Goal: Check status

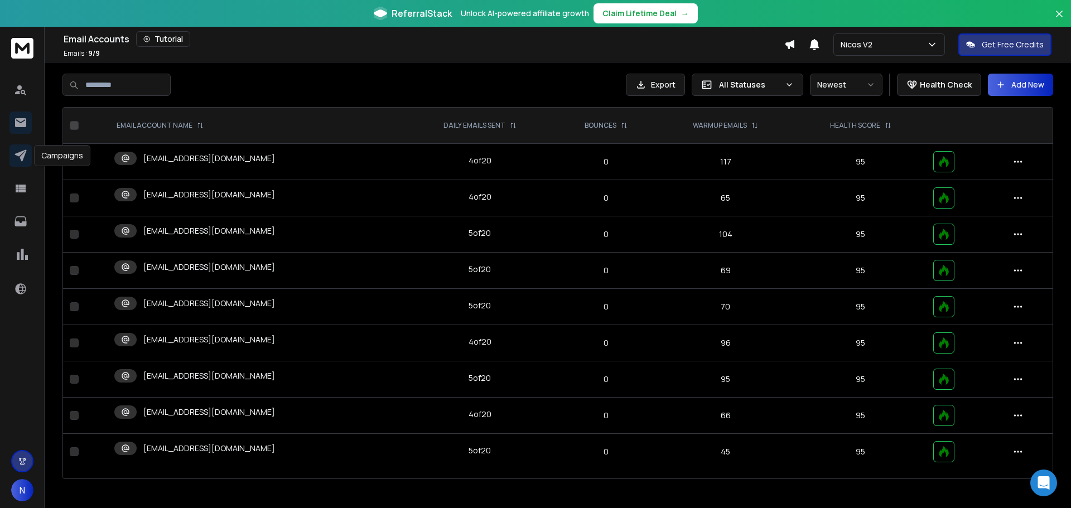
click at [22, 153] on icon at bounding box center [20, 155] width 13 height 13
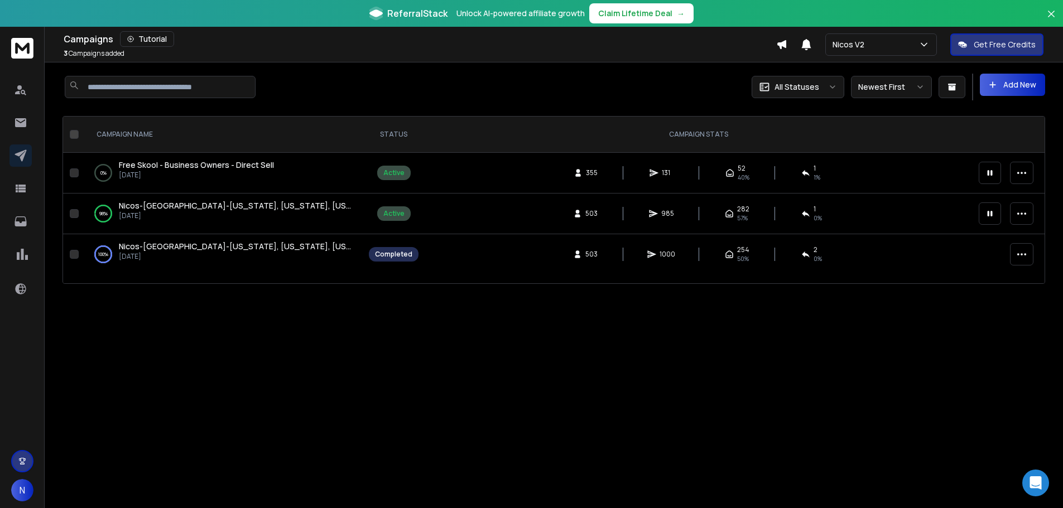
click at [153, 165] on span "Free Skool - Business Owners - Direct Sell" at bounding box center [196, 165] width 155 height 11
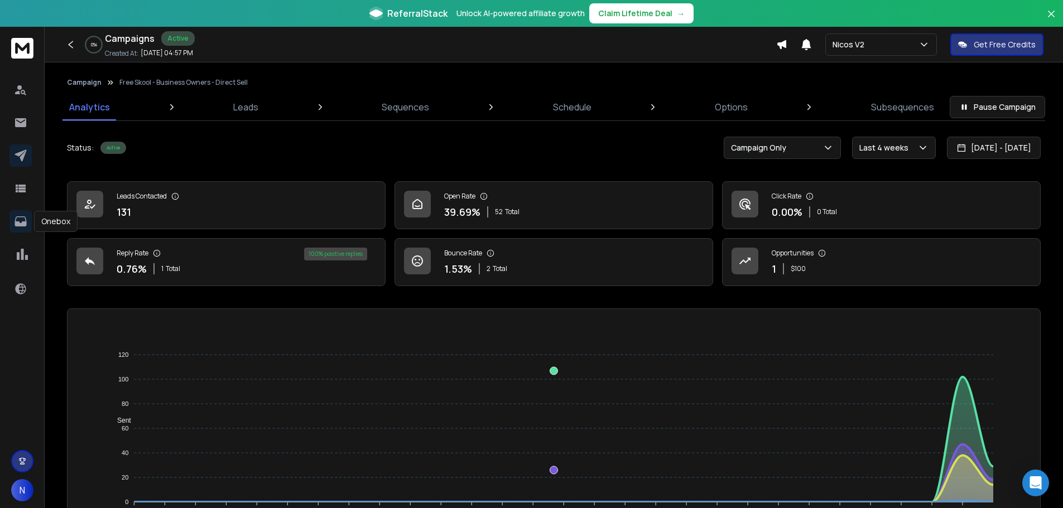
click at [18, 219] on icon at bounding box center [20, 221] width 13 height 13
